Goal: Communication & Community: Answer question/provide support

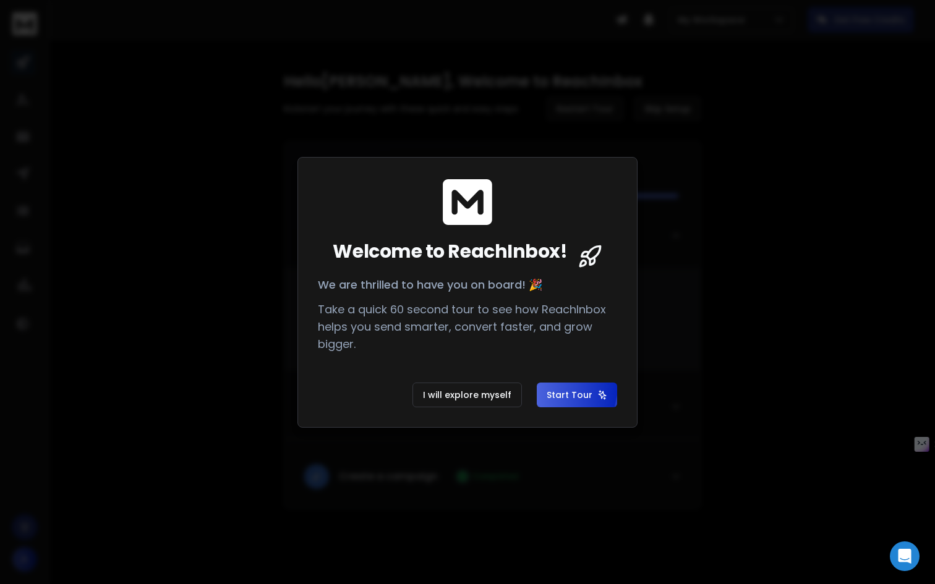
click at [567, 391] on span "Start Tour" at bounding box center [577, 395] width 61 height 12
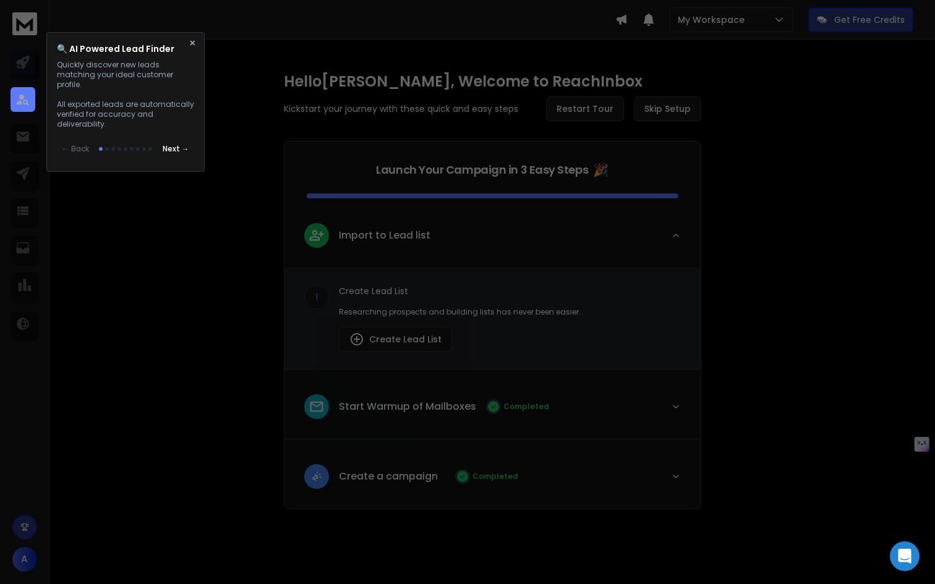
click at [197, 42] on div "🔍 AI Powered Lead Finder × Quickly discover new leads matching your ideal custo…" at bounding box center [125, 102] width 158 height 140
click at [194, 41] on button "×" at bounding box center [193, 43] width 8 height 11
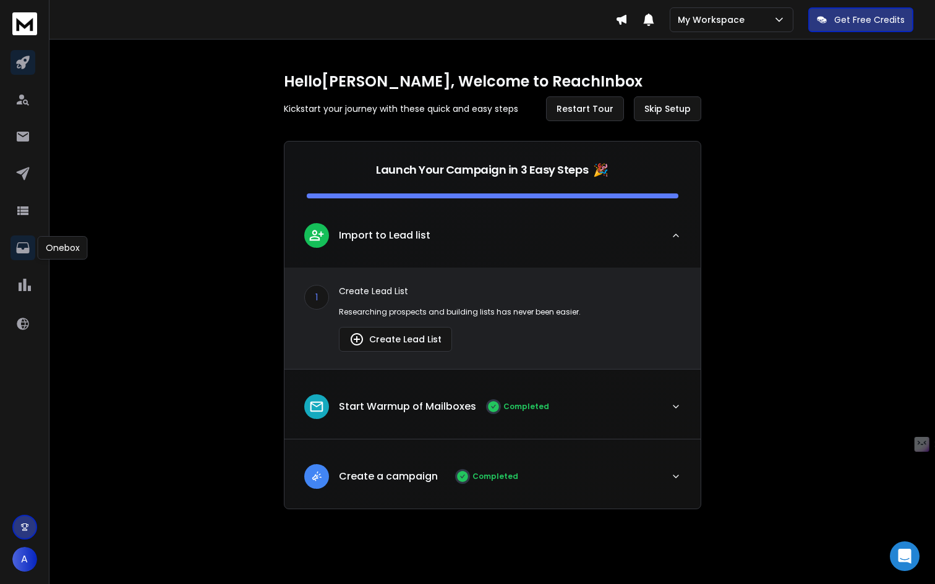
click at [22, 251] on icon at bounding box center [22, 247] width 13 height 11
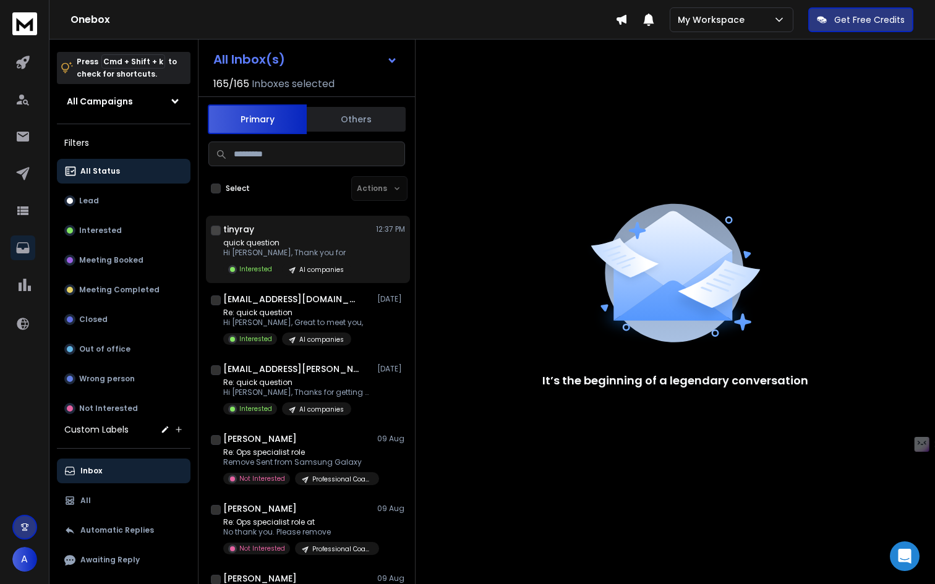
click at [327, 234] on div "tinyray 12:37 PM" at bounding box center [314, 229] width 182 height 12
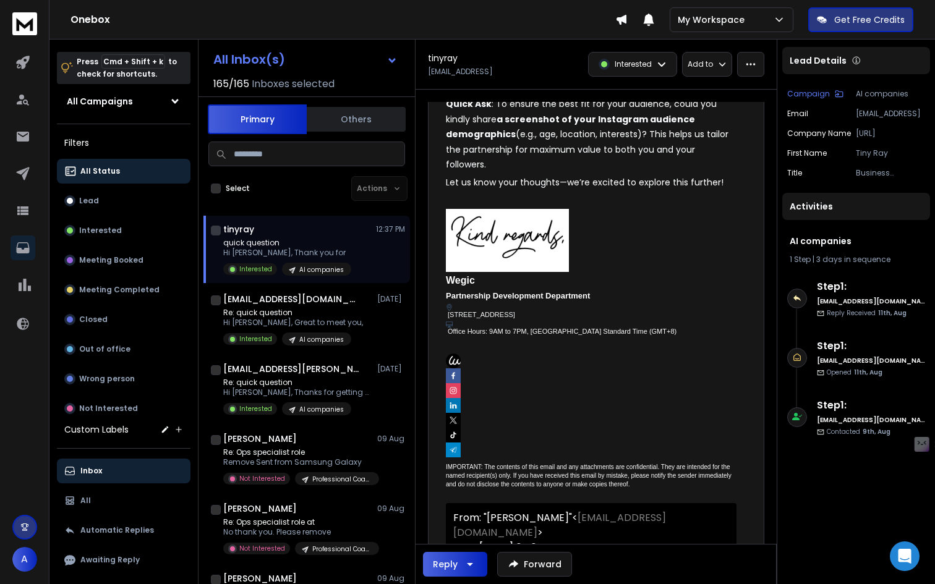
scroll to position [340, 0]
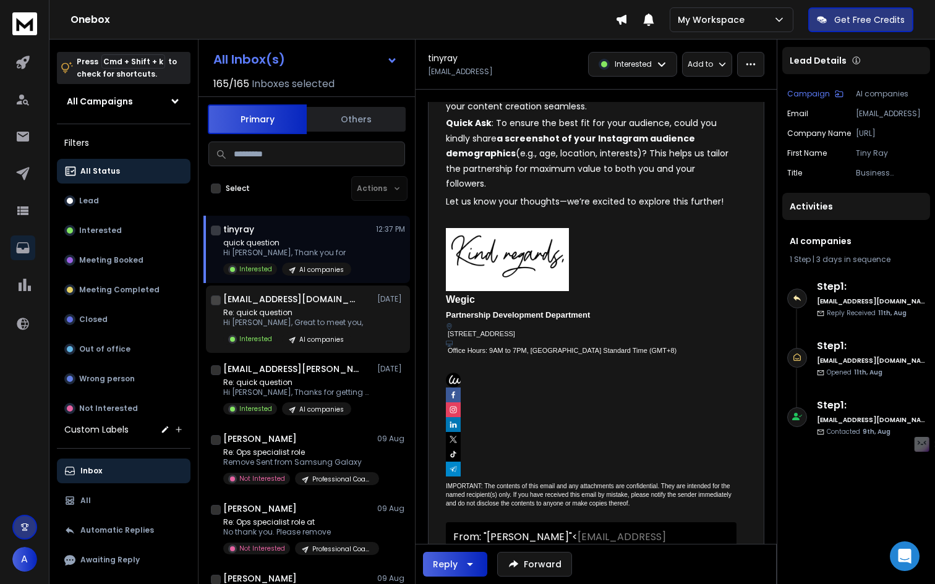
click at [323, 318] on p "Hi [PERSON_NAME], Great to meet you," at bounding box center [293, 323] width 140 height 10
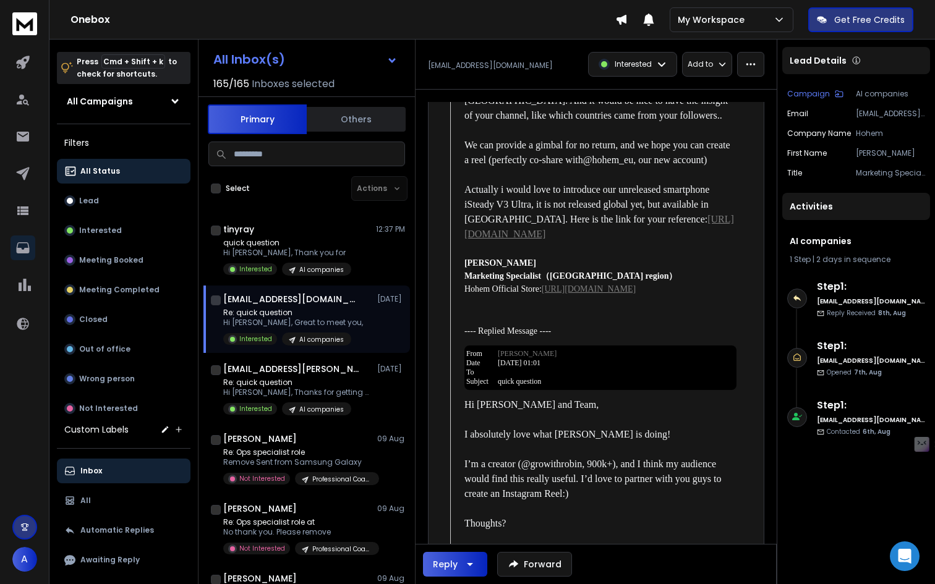
scroll to position [804, 0]
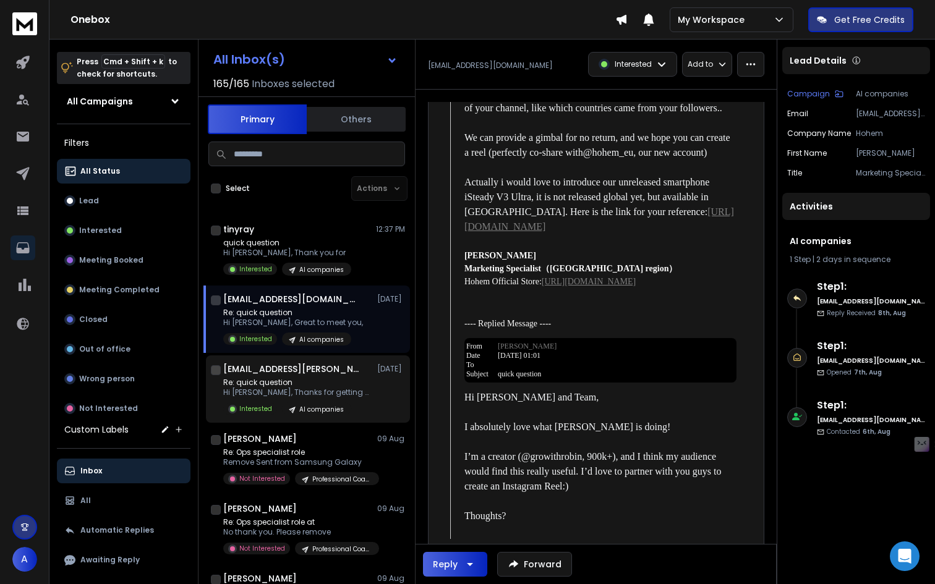
click at [338, 383] on p "Re: quick question" at bounding box center [297, 383] width 148 height 10
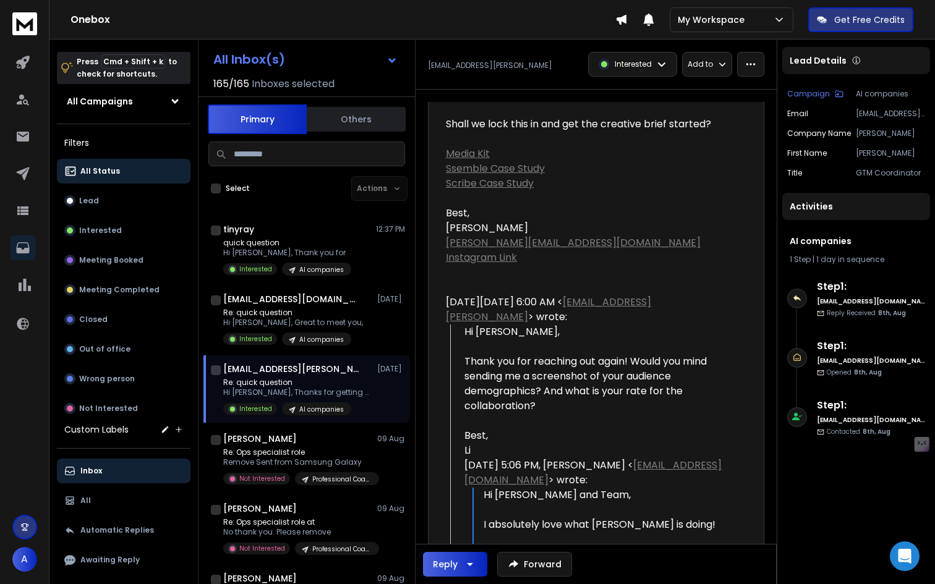
scroll to position [0, 0]
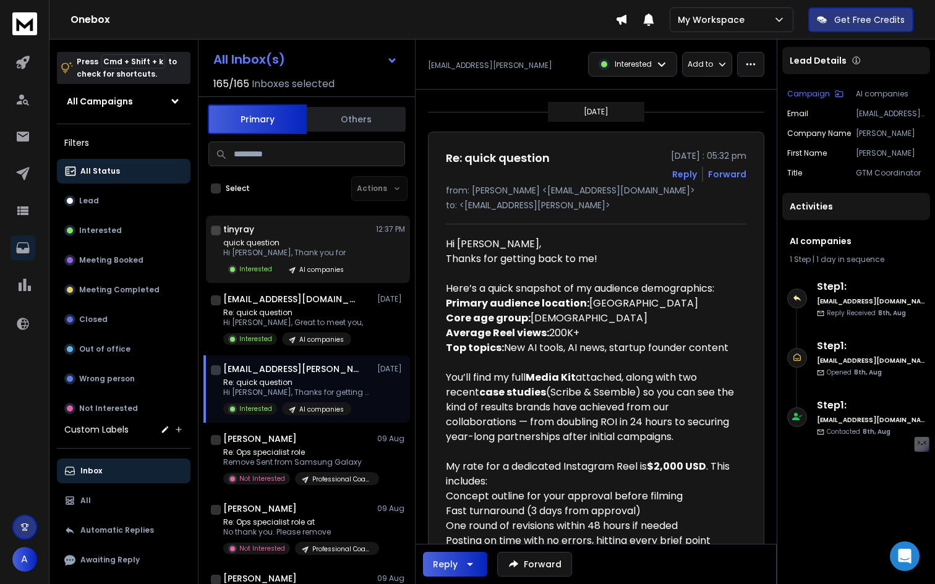
click at [331, 245] on p "quick question" at bounding box center [287, 243] width 128 height 10
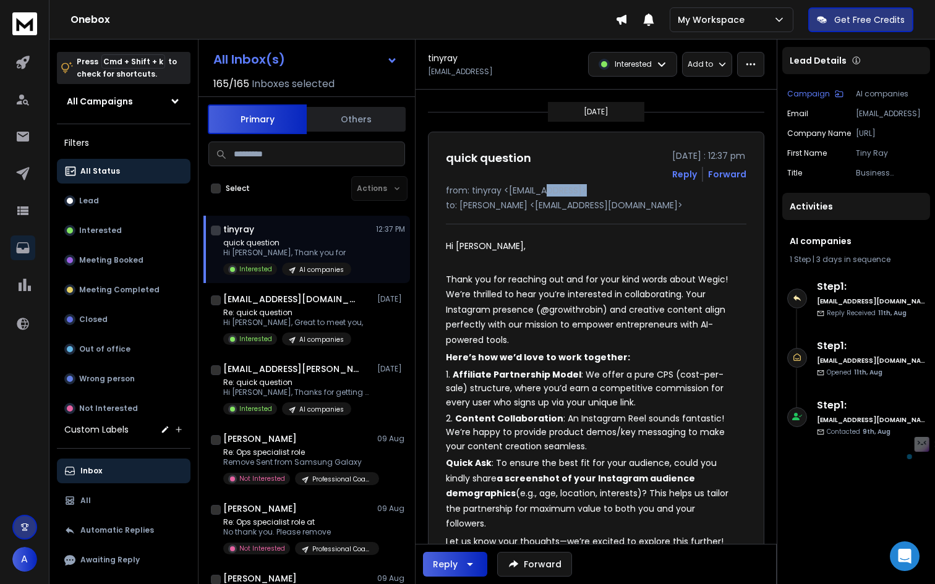
drag, startPoint x: 545, startPoint y: 190, endPoint x: 580, endPoint y: 187, distance: 35.4
click at [581, 187] on p "from: tinyray <[EMAIL_ADDRESS]>" at bounding box center [596, 190] width 301 height 12
